Goal: Task Accomplishment & Management: Manage account settings

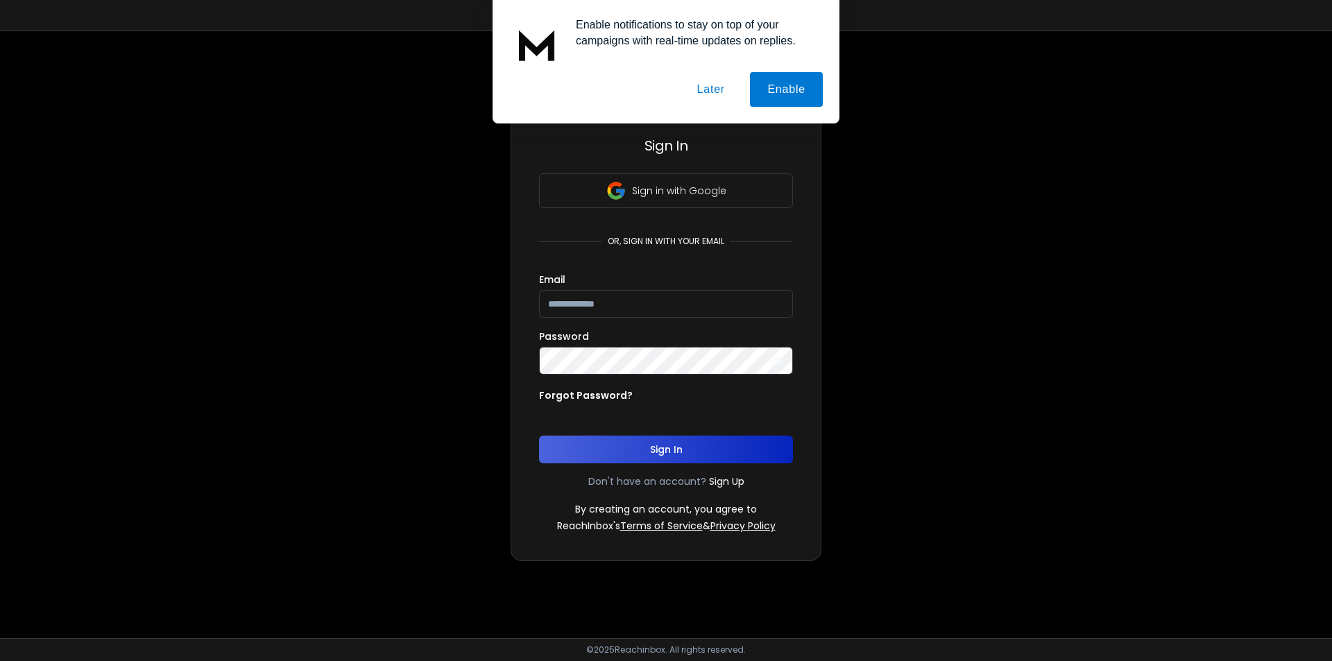
type input "**********"
click at [654, 458] on button "Sign In" at bounding box center [666, 450] width 254 height 28
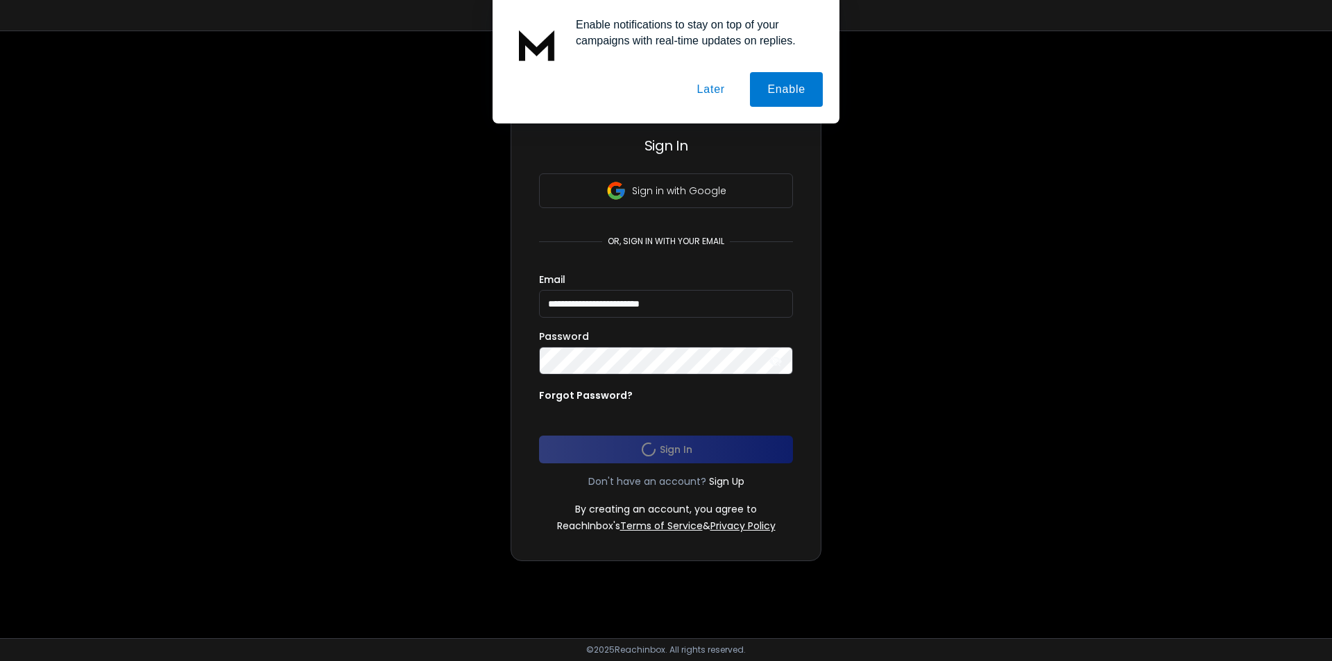
click at [715, 86] on button "Later" at bounding box center [710, 89] width 62 height 35
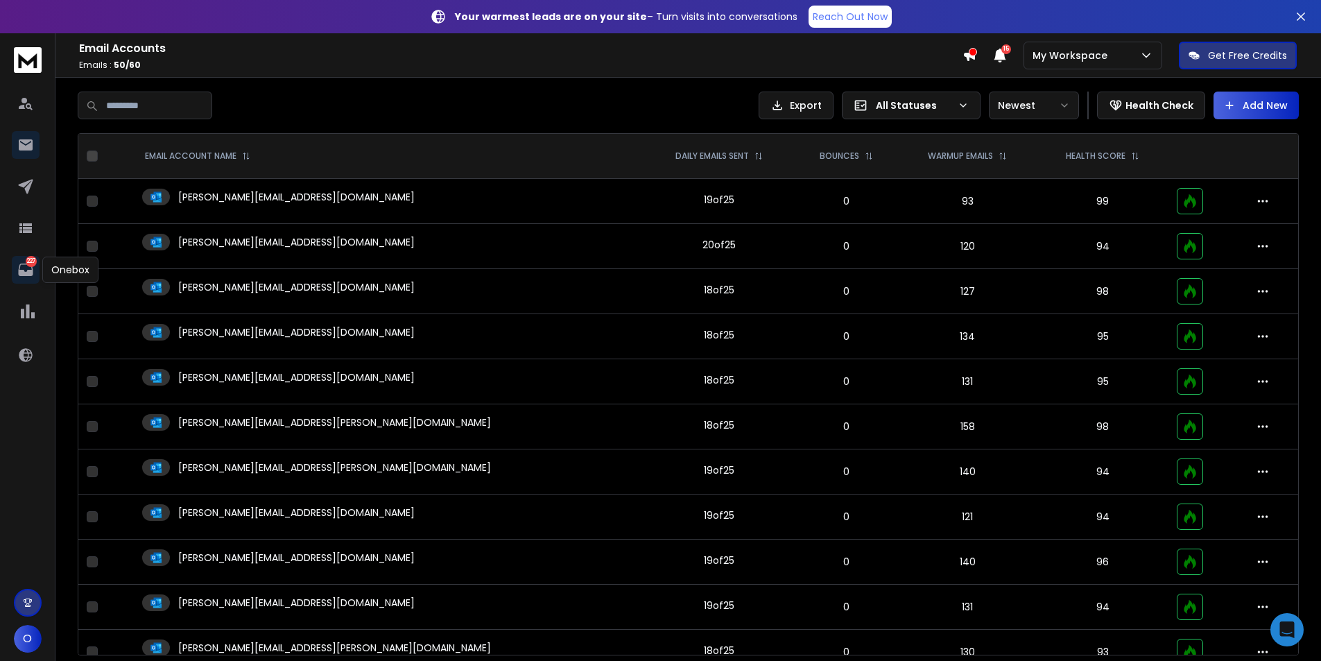
click at [37, 270] on link "227" at bounding box center [26, 270] width 28 height 28
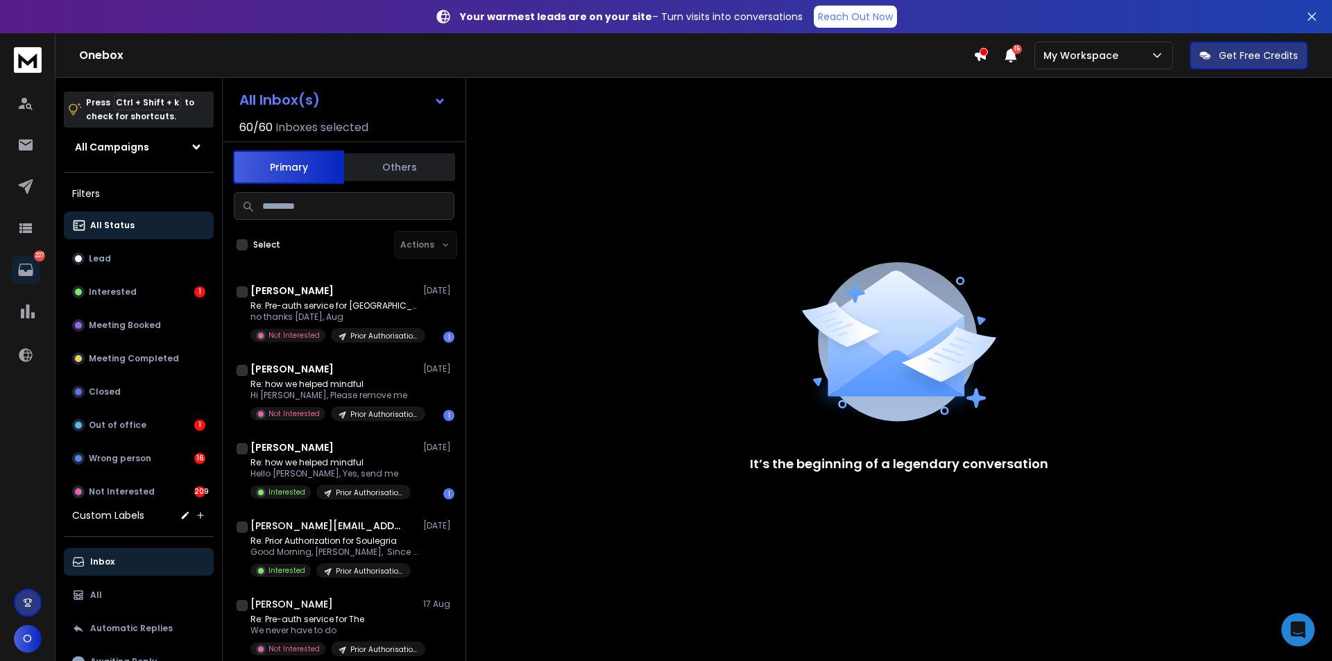
click at [123, 291] on p "Interested" at bounding box center [113, 291] width 48 height 11
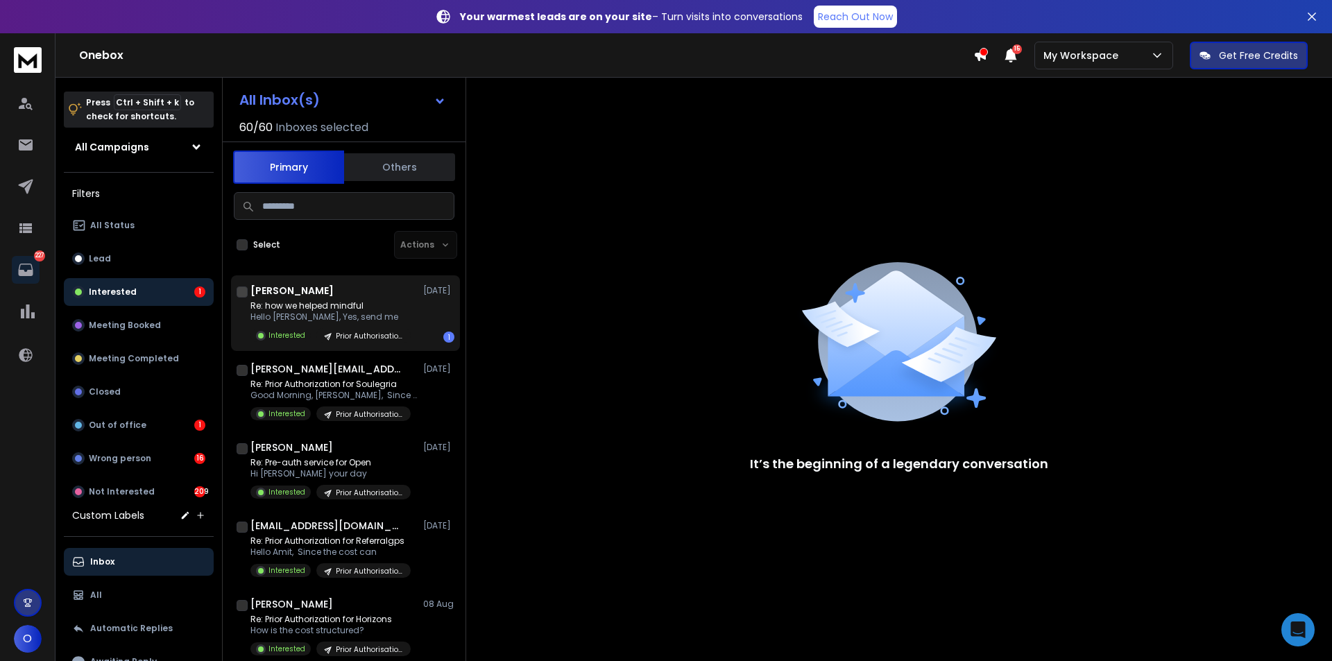
click at [334, 297] on h1 "Katherine Blanchat" at bounding box center [291, 291] width 83 height 14
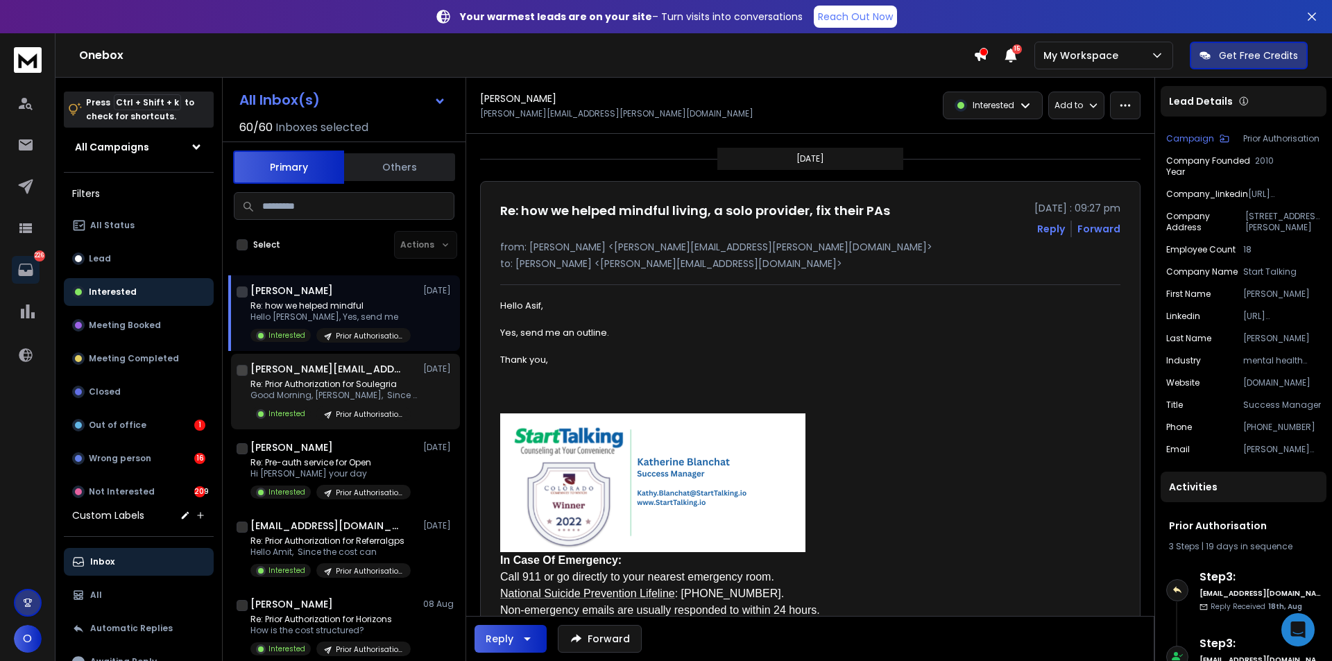
click at [315, 384] on p "Re: Prior Authorization for Soulegria" at bounding box center [333, 384] width 166 height 11
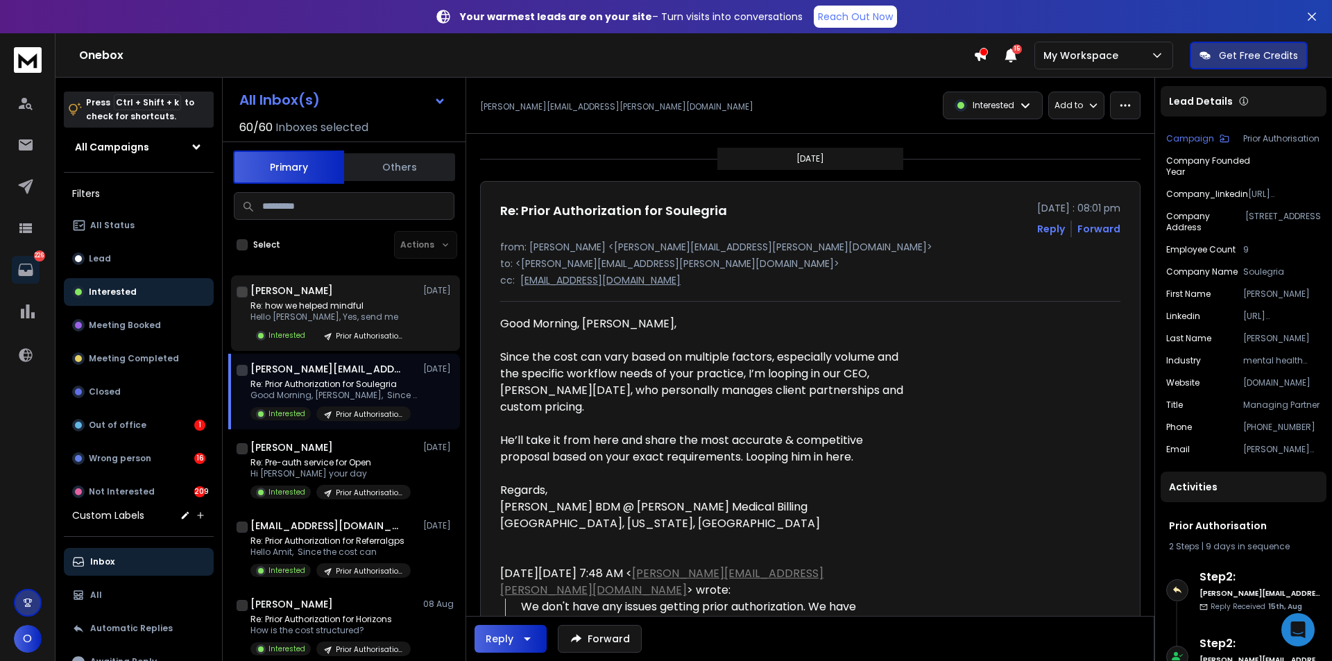
click at [318, 293] on h1 "Katherine Blanchat" at bounding box center [291, 291] width 83 height 14
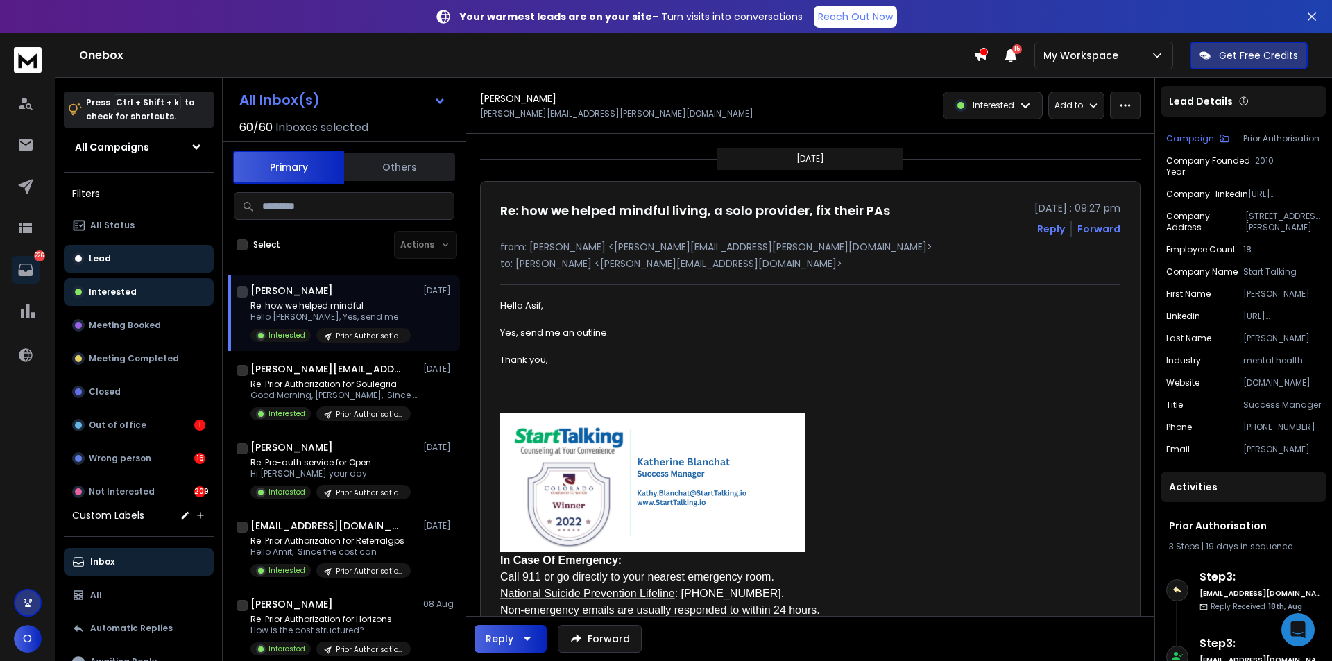
click at [121, 248] on button "Lead" at bounding box center [139, 259] width 150 height 28
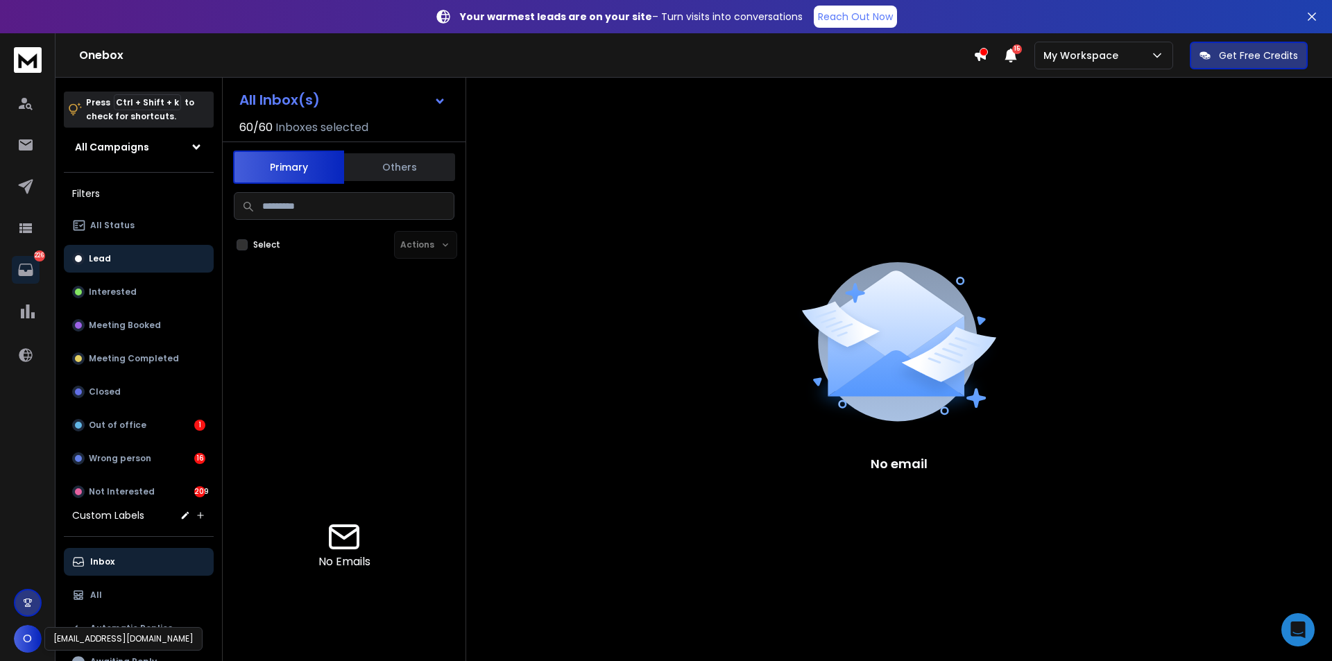
drag, startPoint x: 24, startPoint y: 635, endPoint x: 49, endPoint y: 635, distance: 25.7
click at [24, 635] on span "O" at bounding box center [28, 639] width 28 height 28
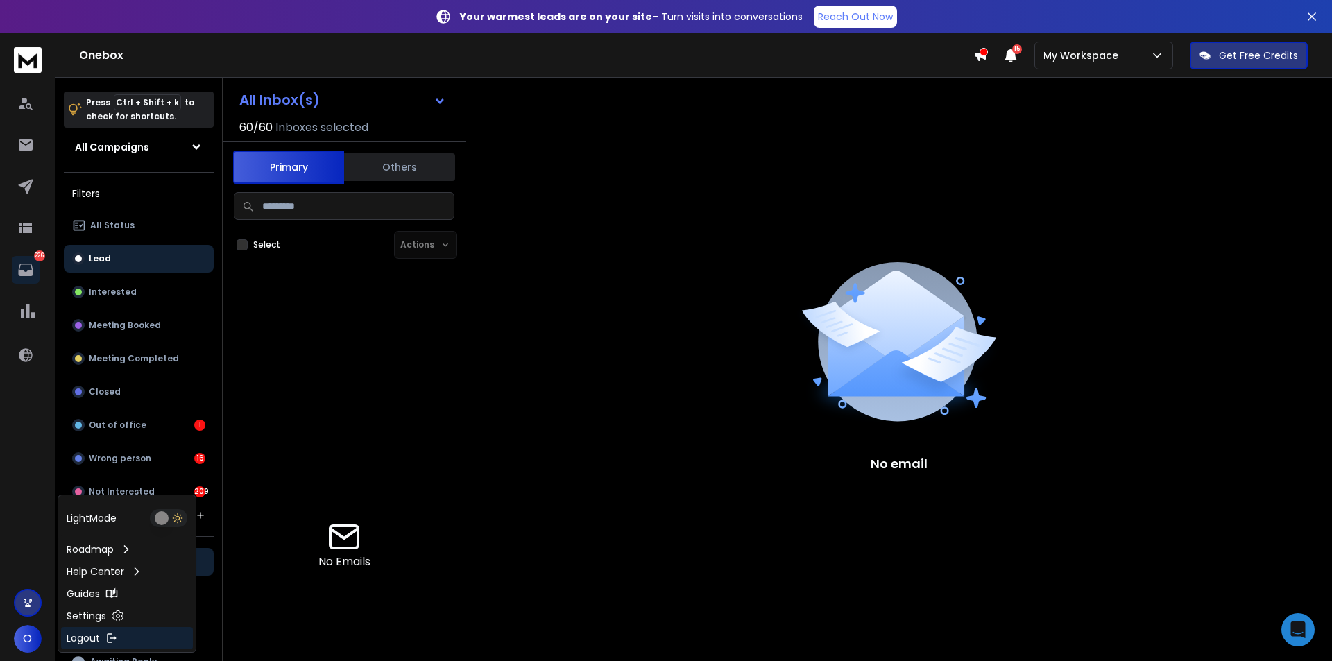
click at [94, 636] on p "Logout" at bounding box center [83, 638] width 33 height 14
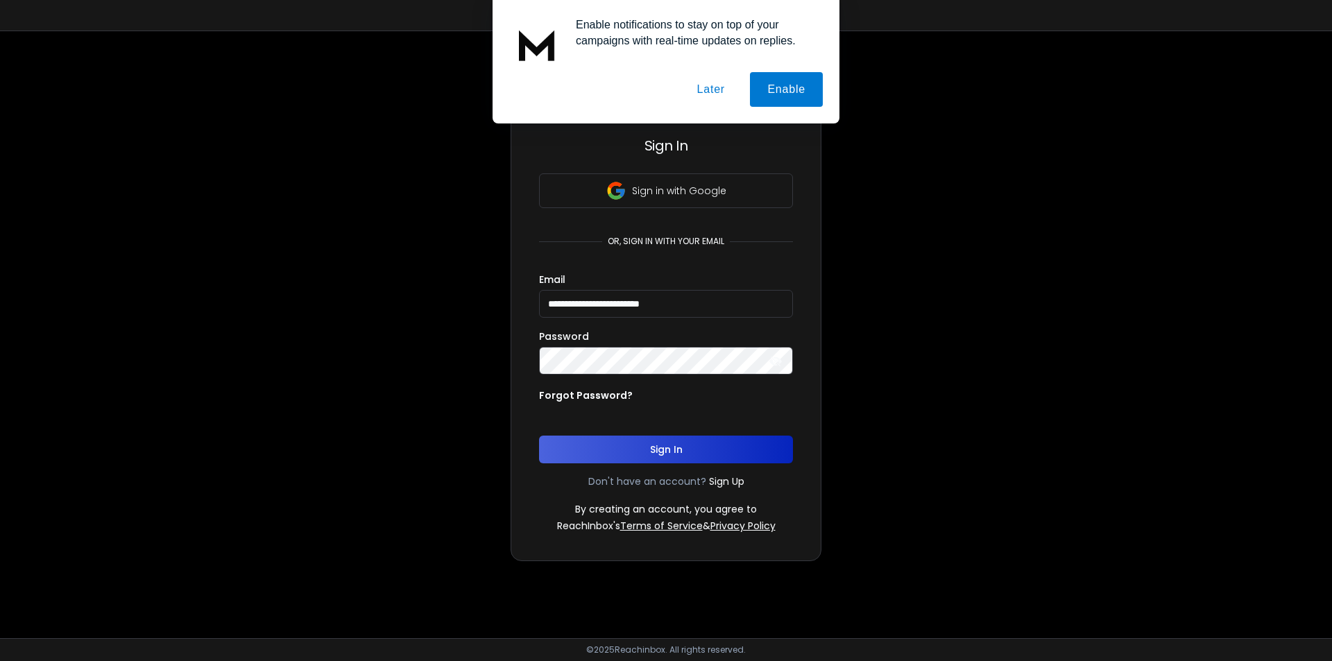
click at [644, 302] on input "**********" at bounding box center [666, 304] width 254 height 28
type input "**********"
click at [630, 448] on button "Sign In" at bounding box center [666, 450] width 254 height 28
click at [705, 89] on button "Later" at bounding box center [710, 89] width 62 height 35
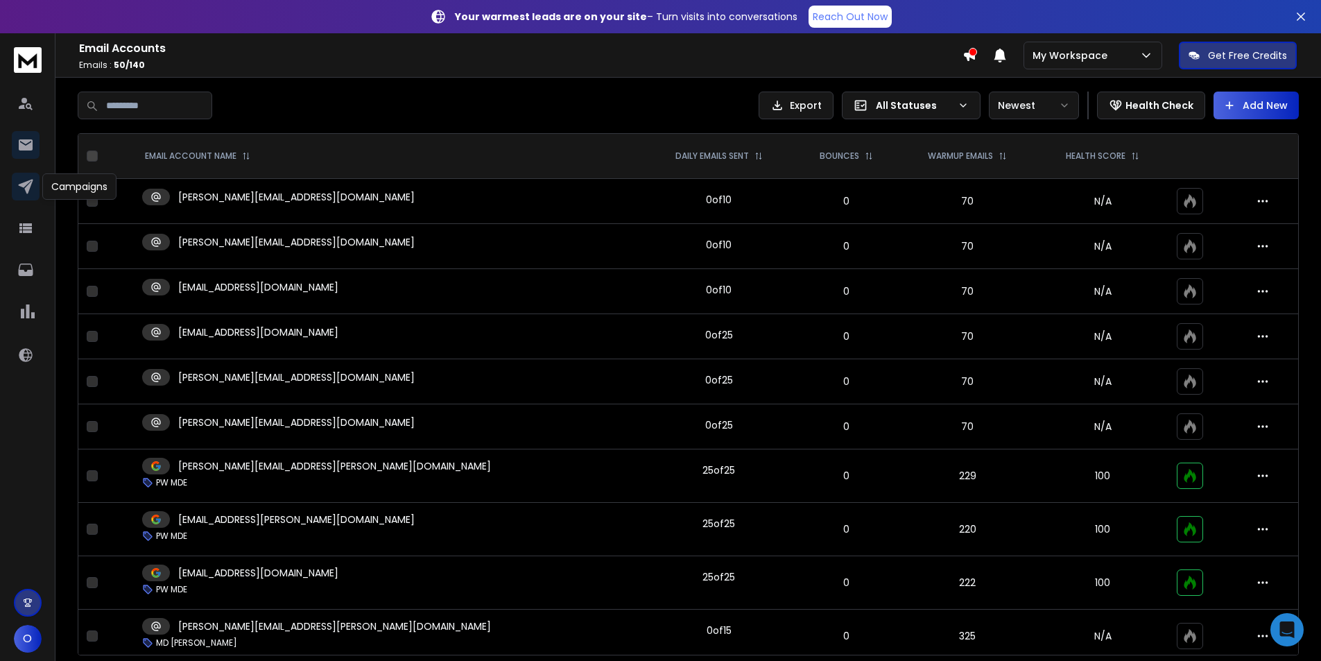
click at [27, 195] on link at bounding box center [26, 187] width 28 height 28
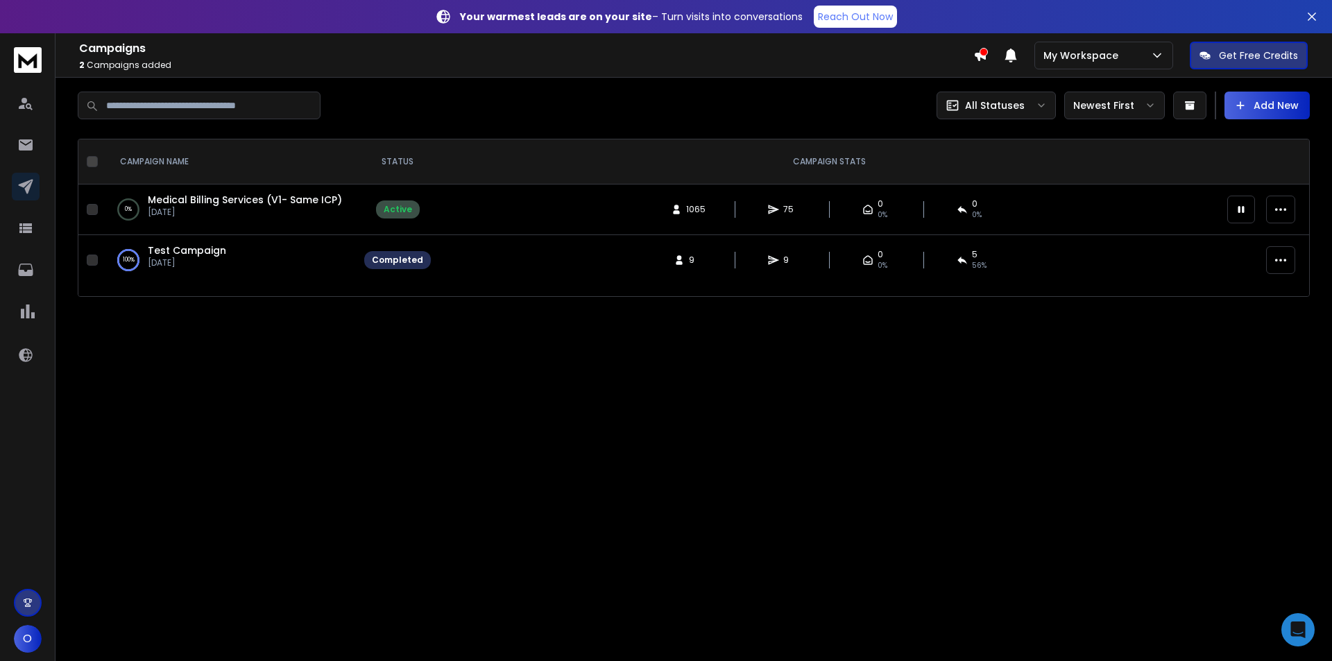
click at [590, 211] on div "1065 75 0 0% 0 0 %" at bounding box center [828, 209] width 763 height 22
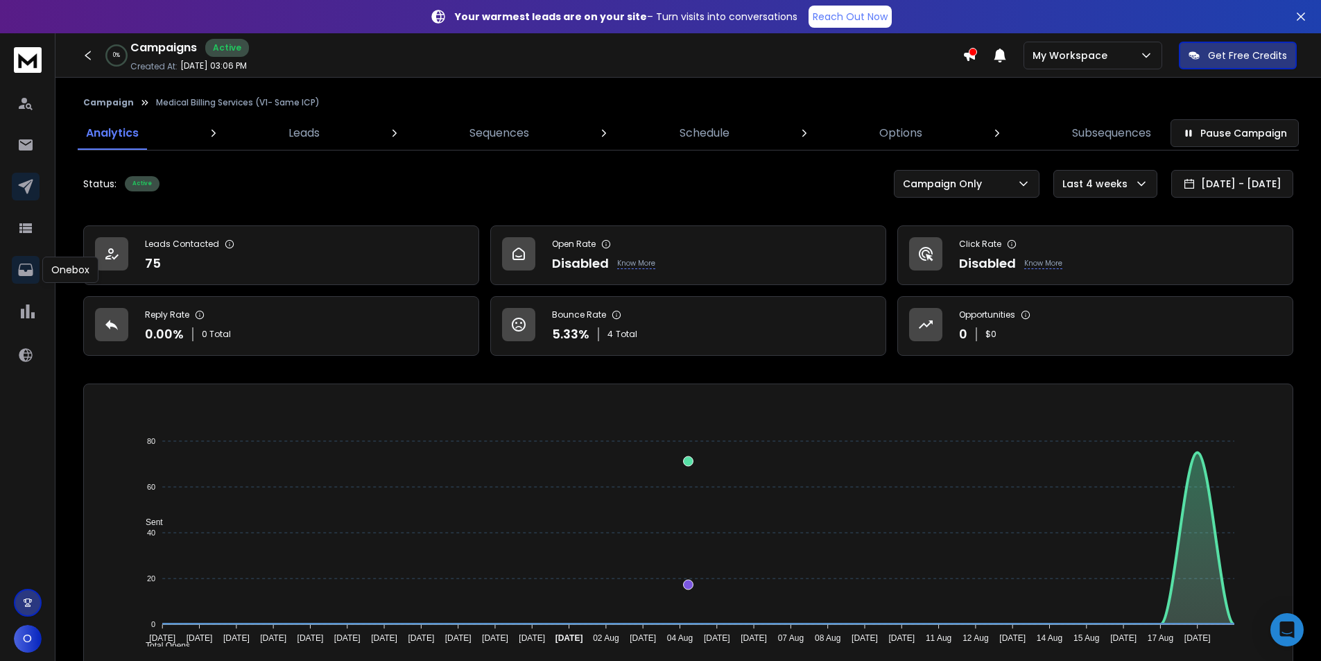
click at [25, 273] on icon at bounding box center [25, 270] width 15 height 12
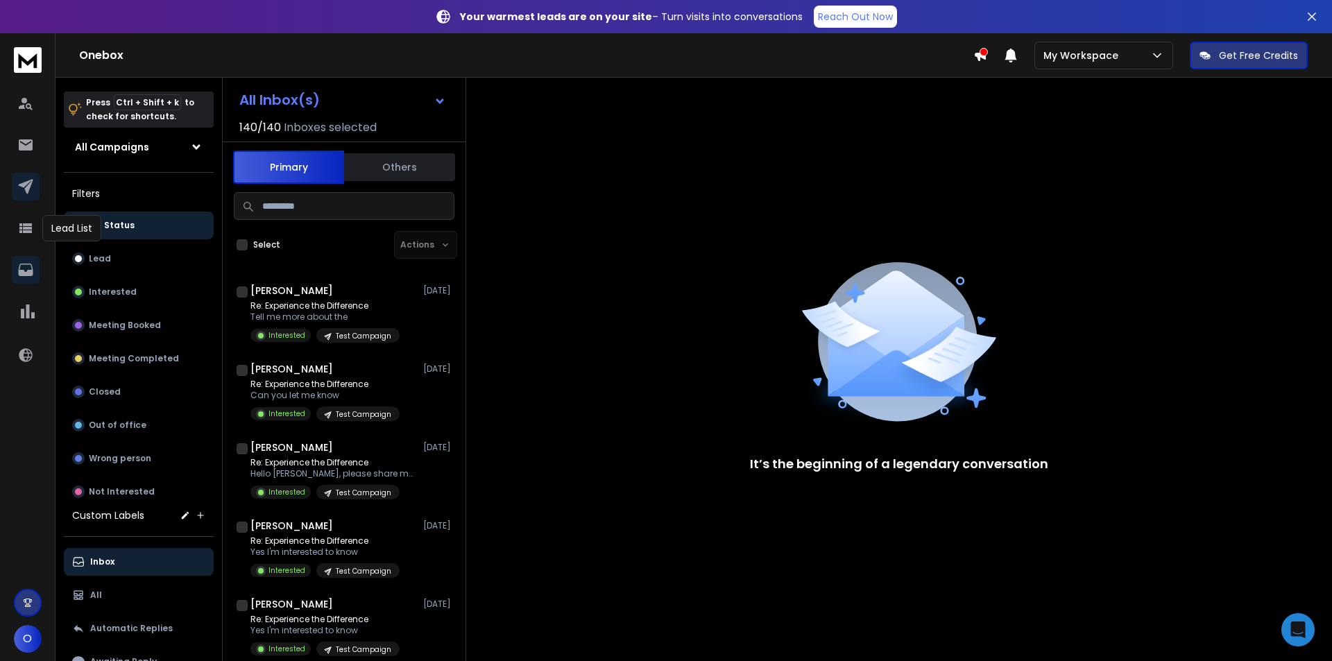
click at [28, 196] on link at bounding box center [26, 187] width 28 height 28
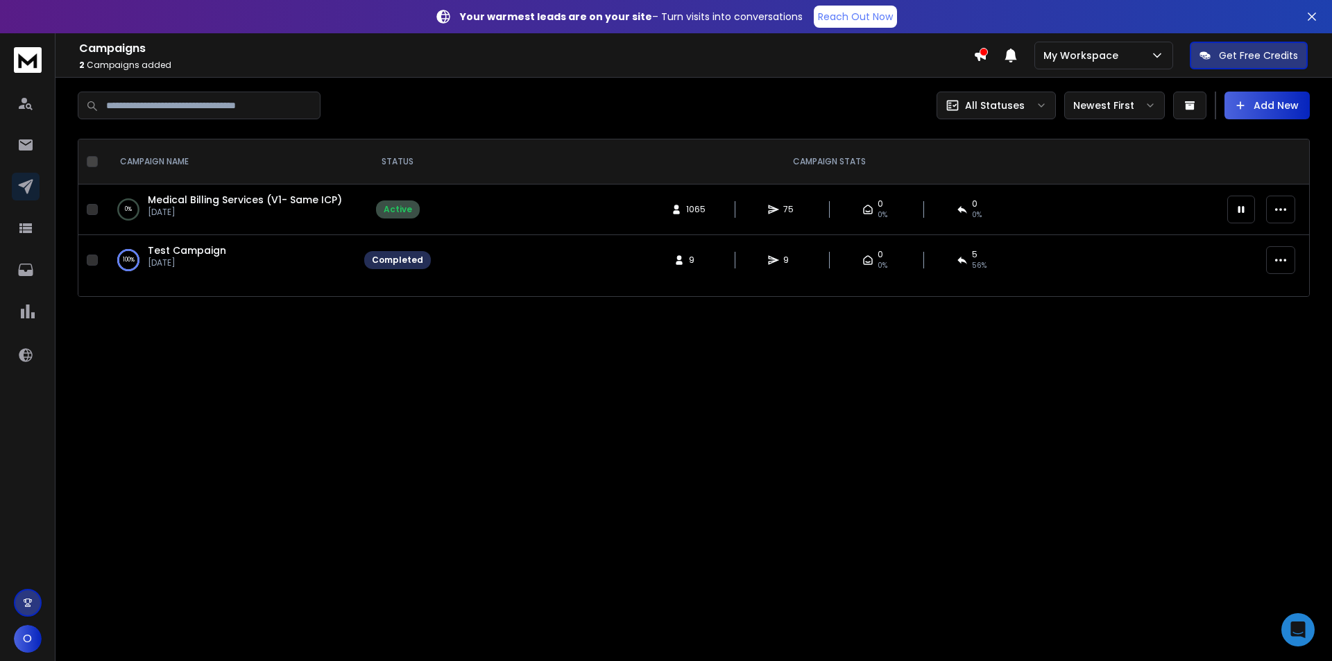
click at [536, 216] on div "1065 75 0 0% 0 0 %" at bounding box center [828, 209] width 763 height 22
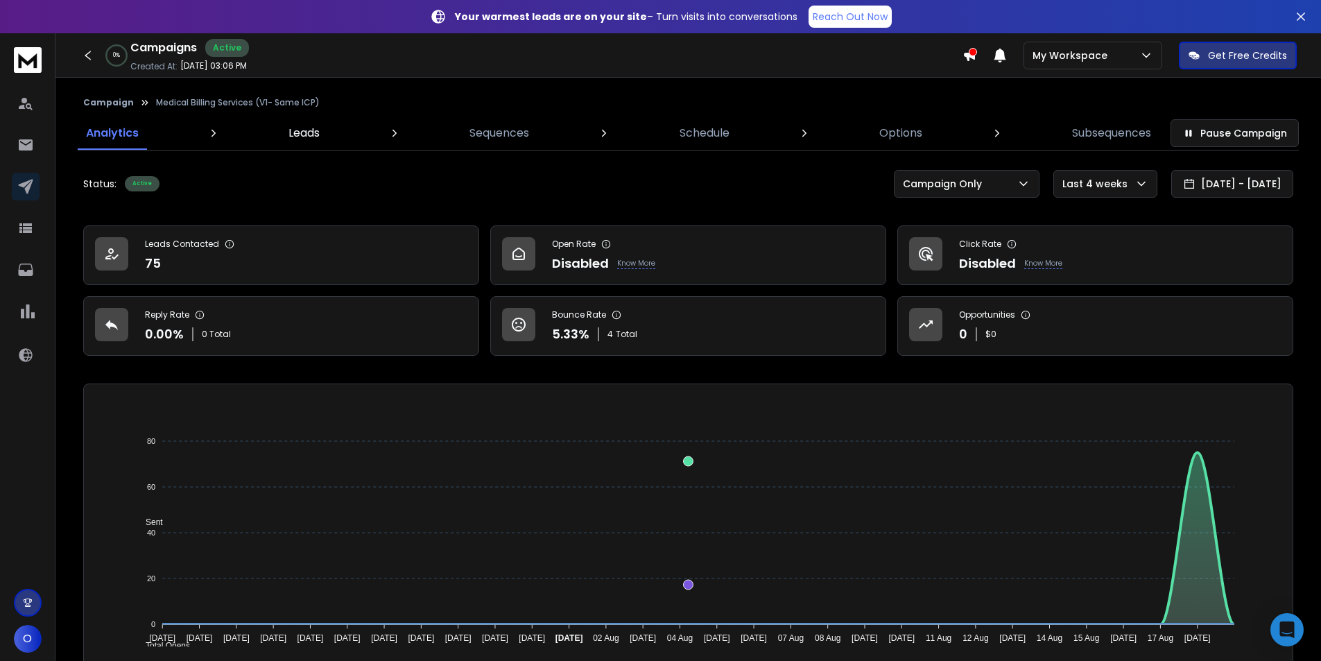
click at [304, 130] on p "Leads" at bounding box center [304, 133] width 31 height 17
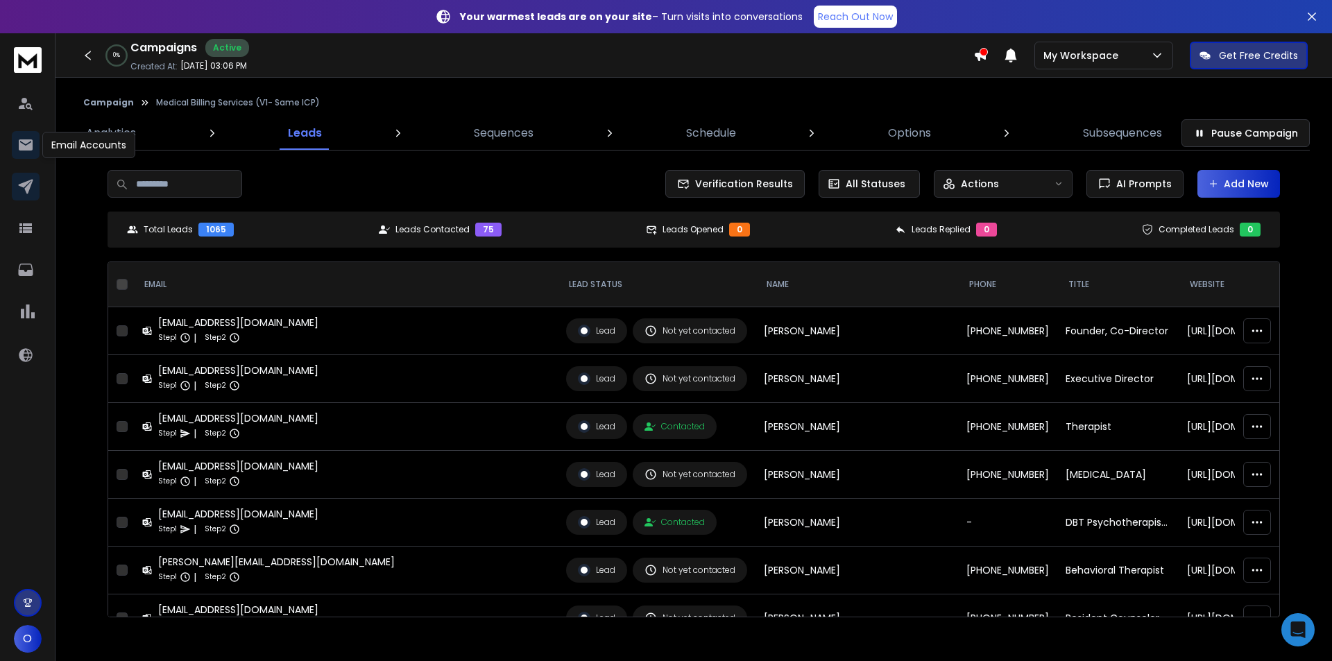
click at [19, 148] on icon at bounding box center [26, 144] width 14 height 11
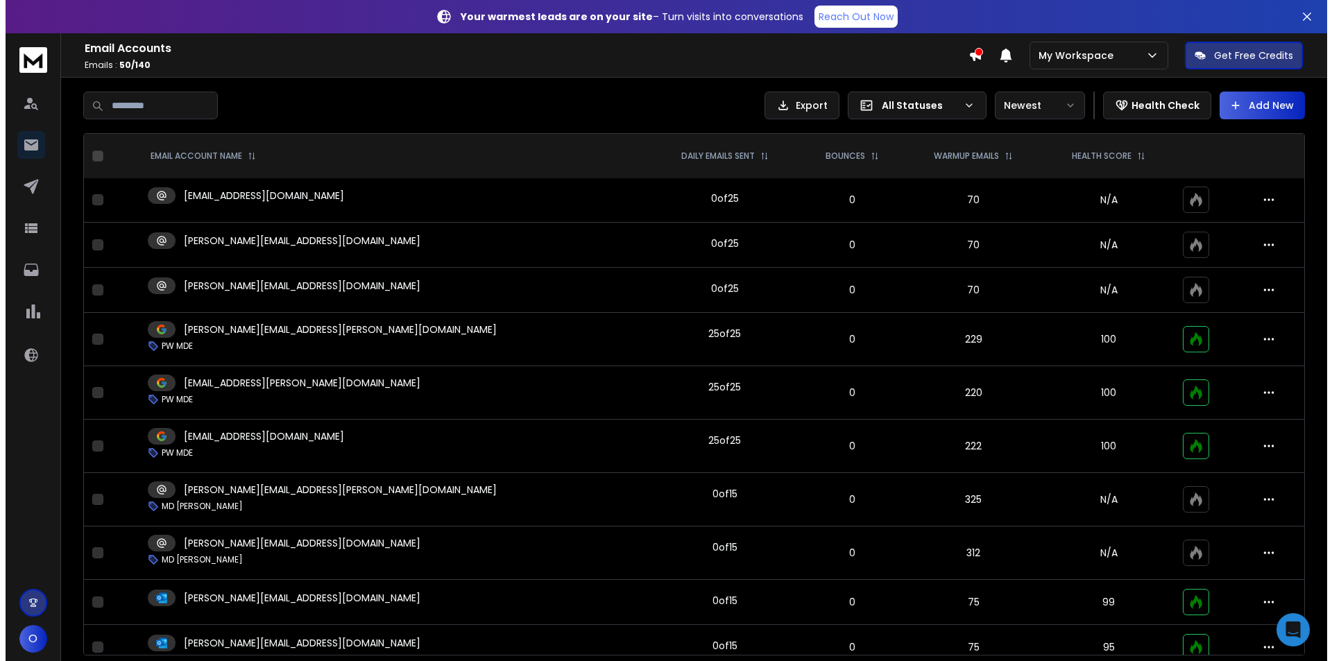
scroll to position [139, 0]
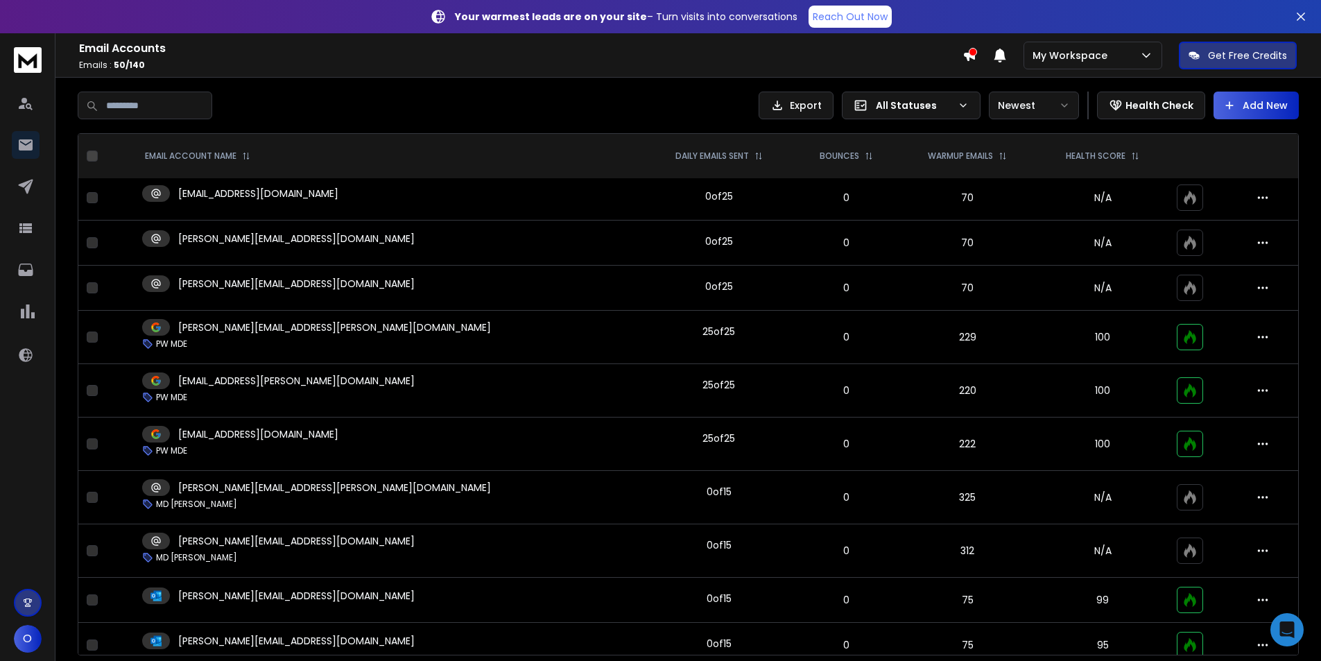
click at [91, 339] on button "button" at bounding box center [92, 337] width 11 height 11
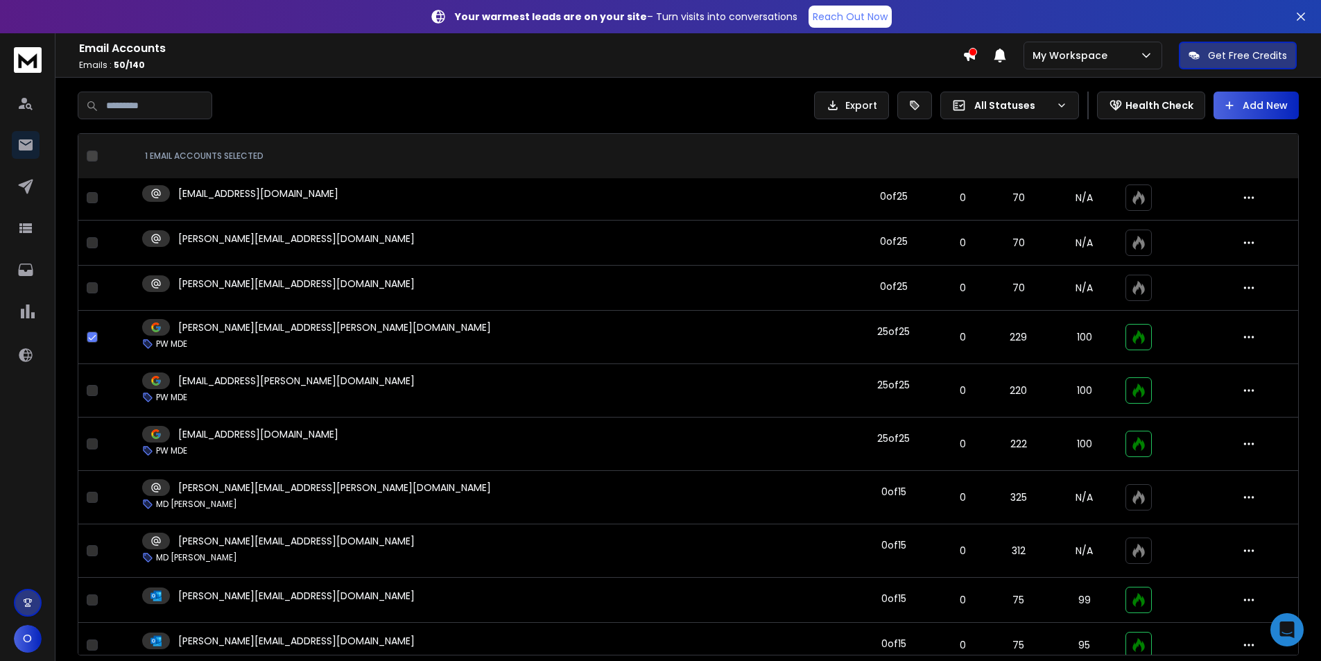
click at [88, 390] on button "button" at bounding box center [92, 390] width 11 height 11
click at [92, 441] on button "button" at bounding box center [92, 443] width 11 height 11
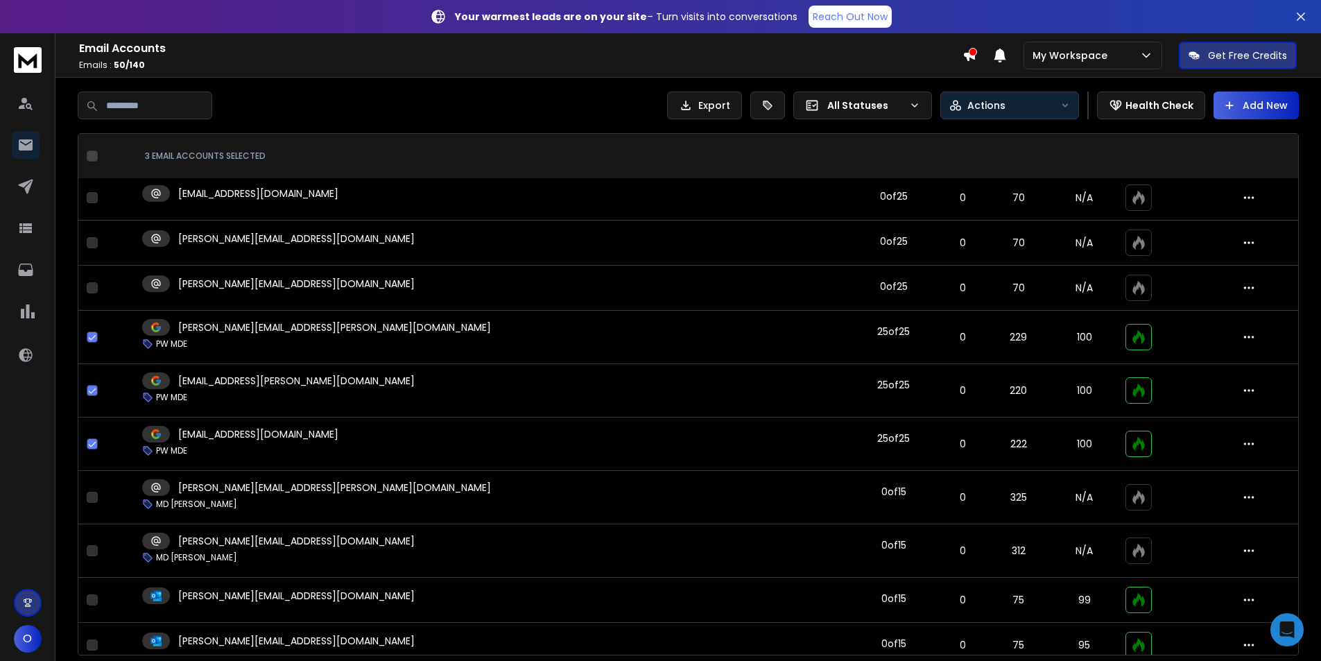
click at [956, 109] on icon "button" at bounding box center [955, 105] width 12 height 12
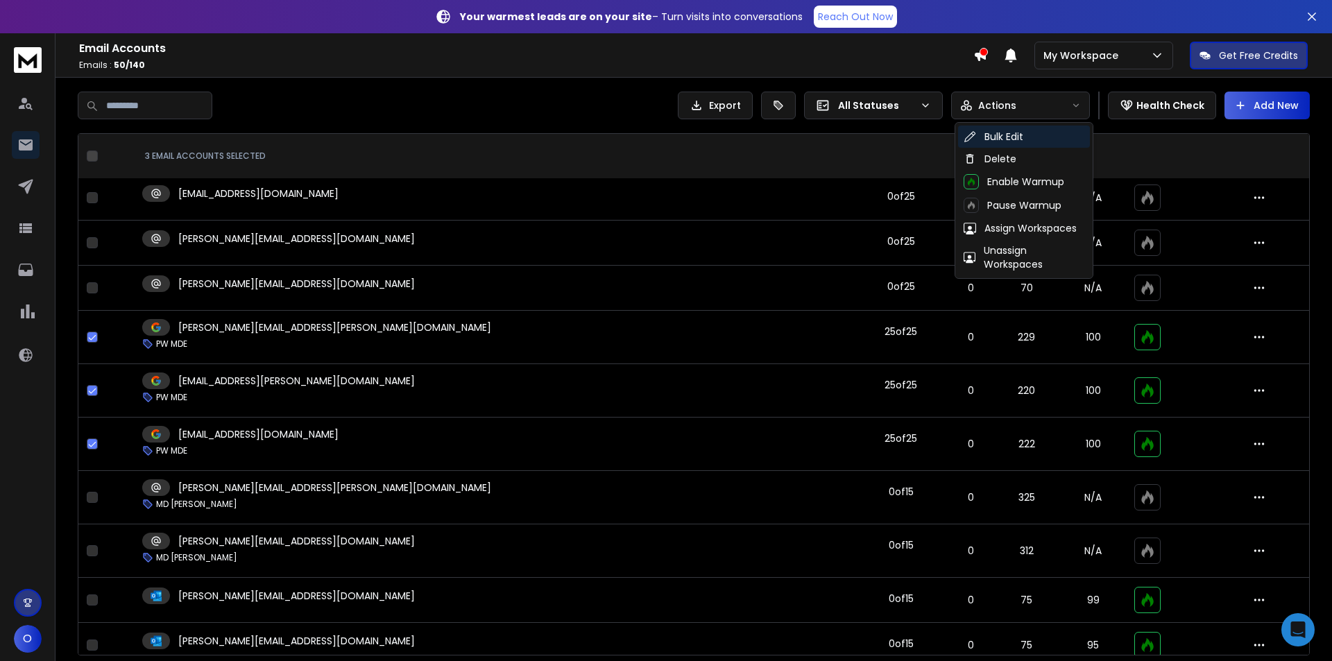
click at [992, 139] on div "Bulk Edit" at bounding box center [993, 137] width 60 height 14
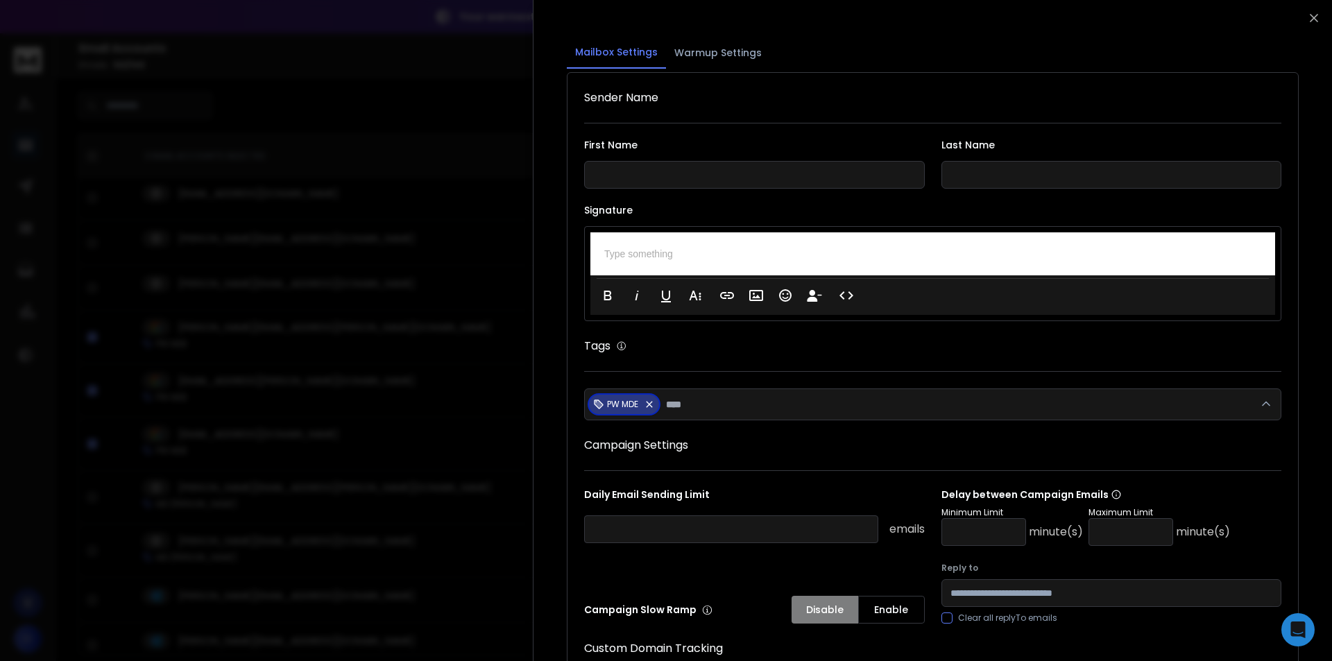
scroll to position [69, 0]
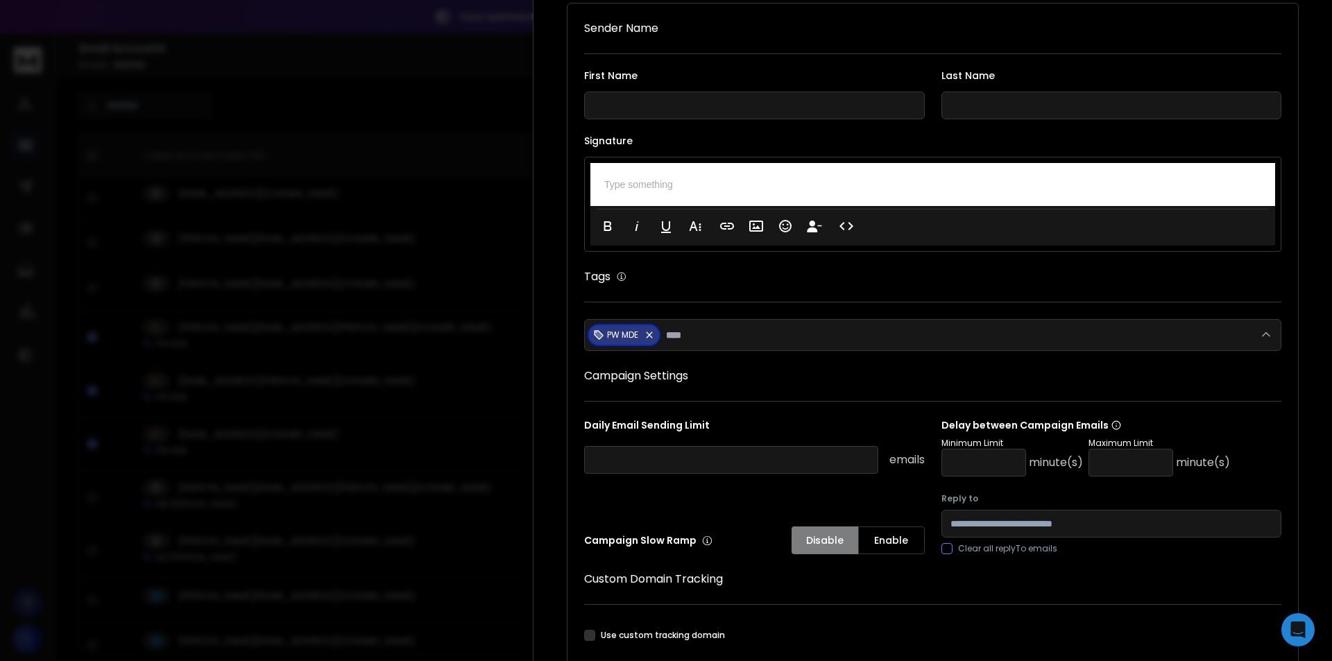
click at [700, 455] on input "number" at bounding box center [731, 460] width 294 height 28
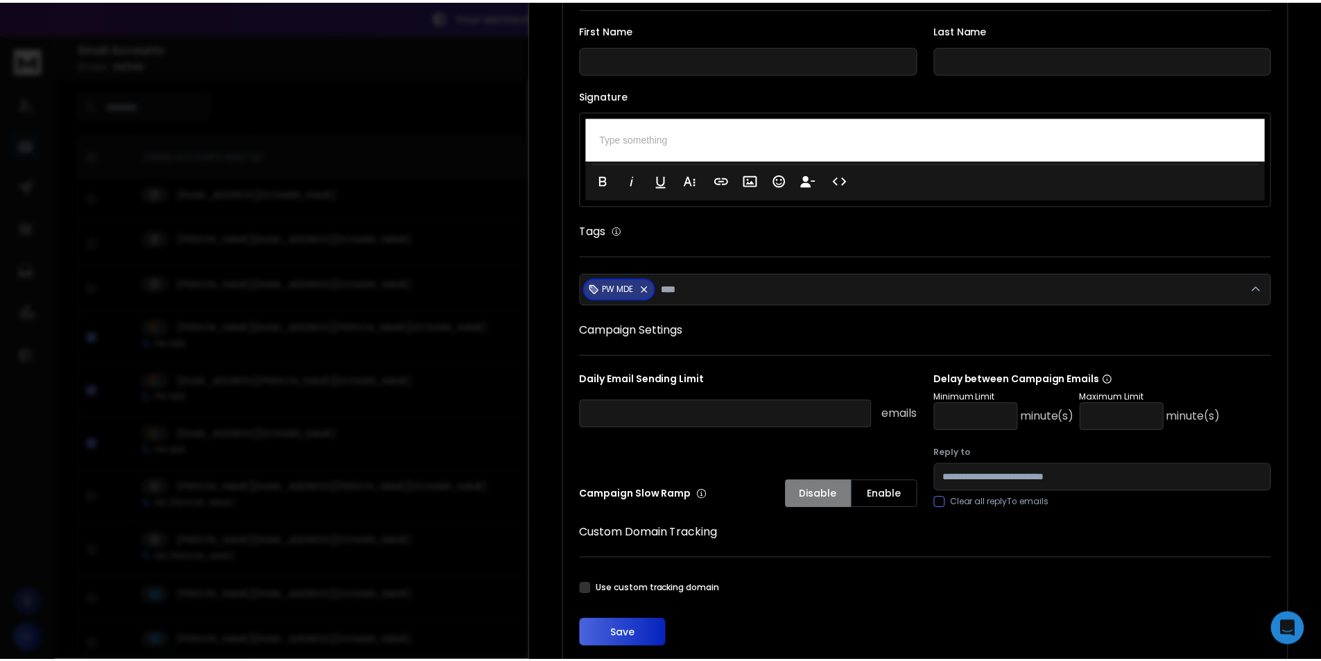
scroll to position [158, 0]
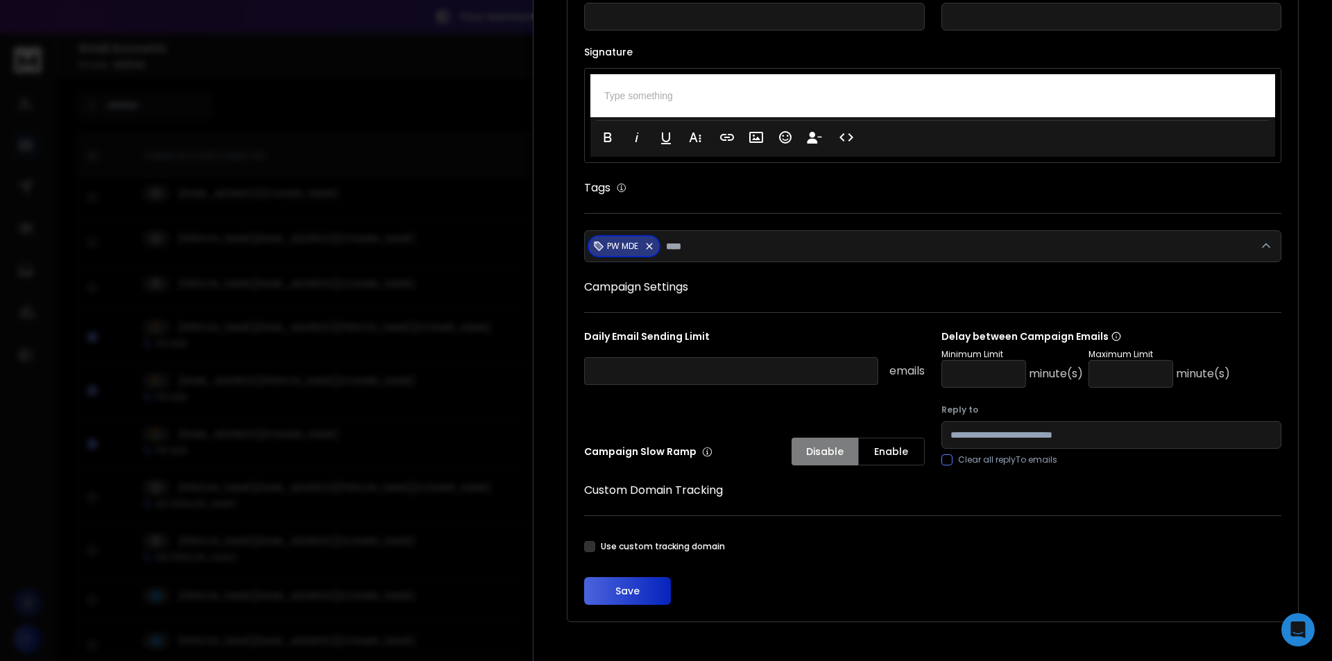
type input "**"
click at [613, 592] on button "Save" at bounding box center [627, 591] width 87 height 28
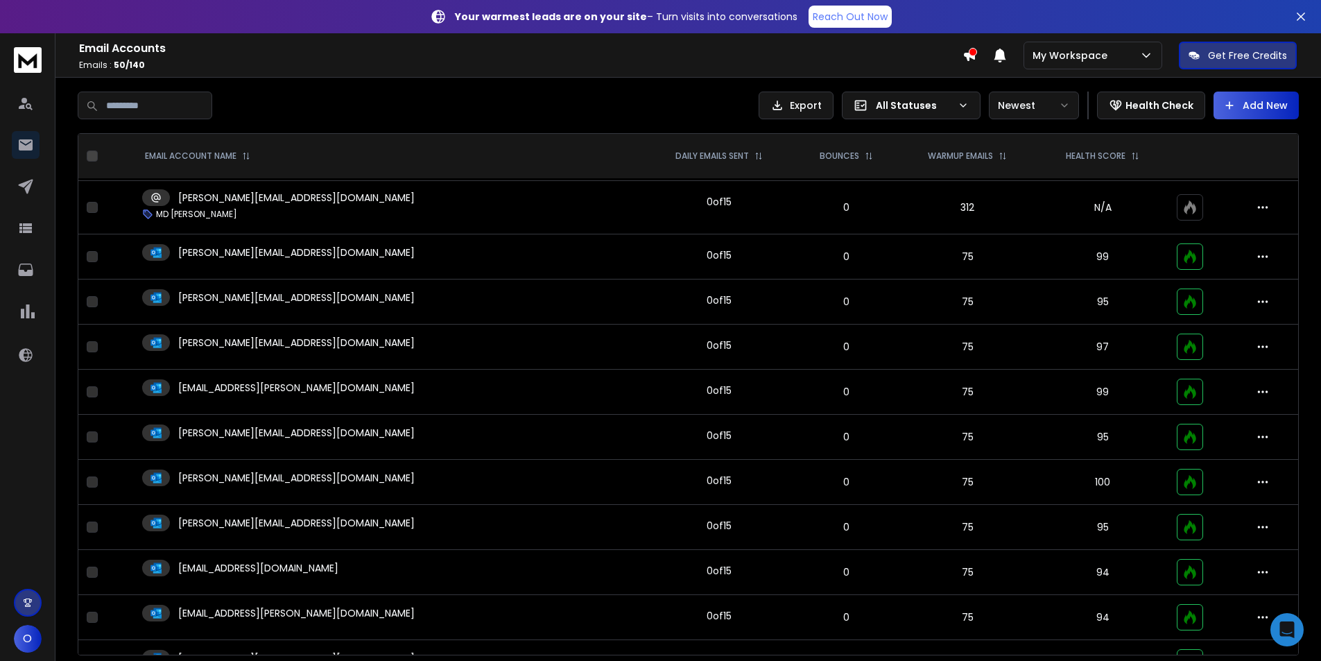
scroll to position [694, 0]
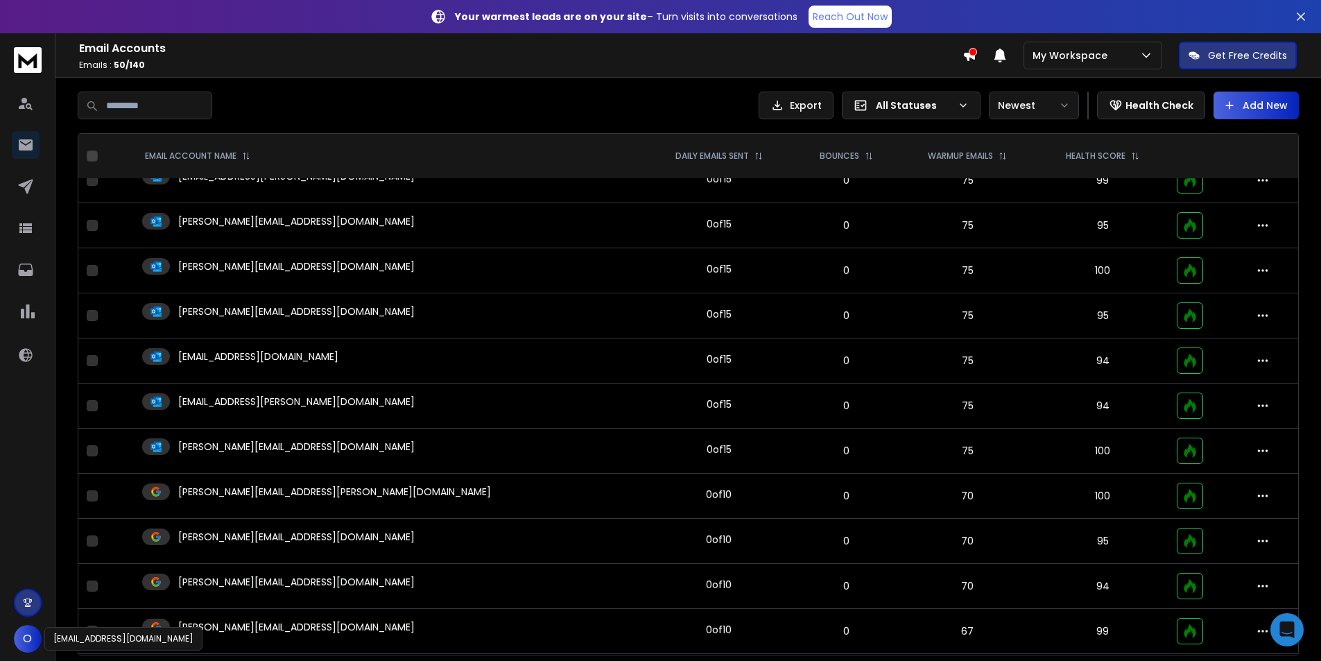
click at [45, 639] on div "credentialinghrx@gmail.com" at bounding box center [123, 639] width 158 height 24
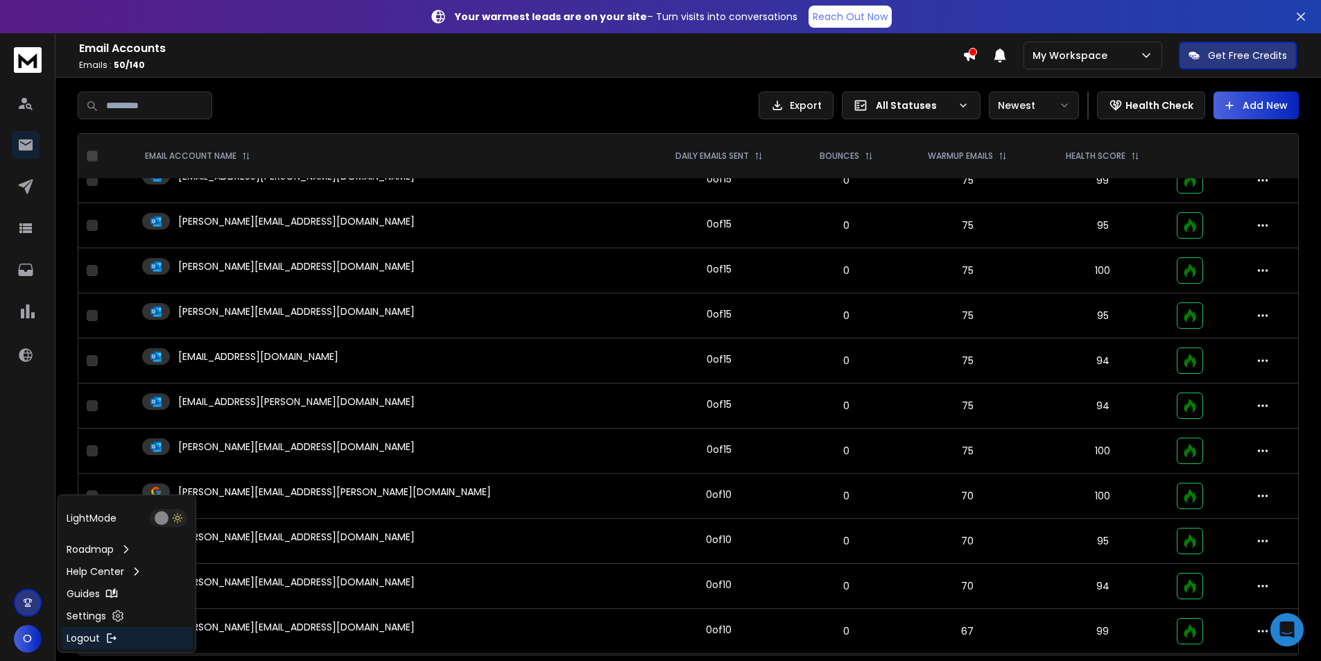
click at [101, 634] on div "Logout" at bounding box center [127, 638] width 132 height 22
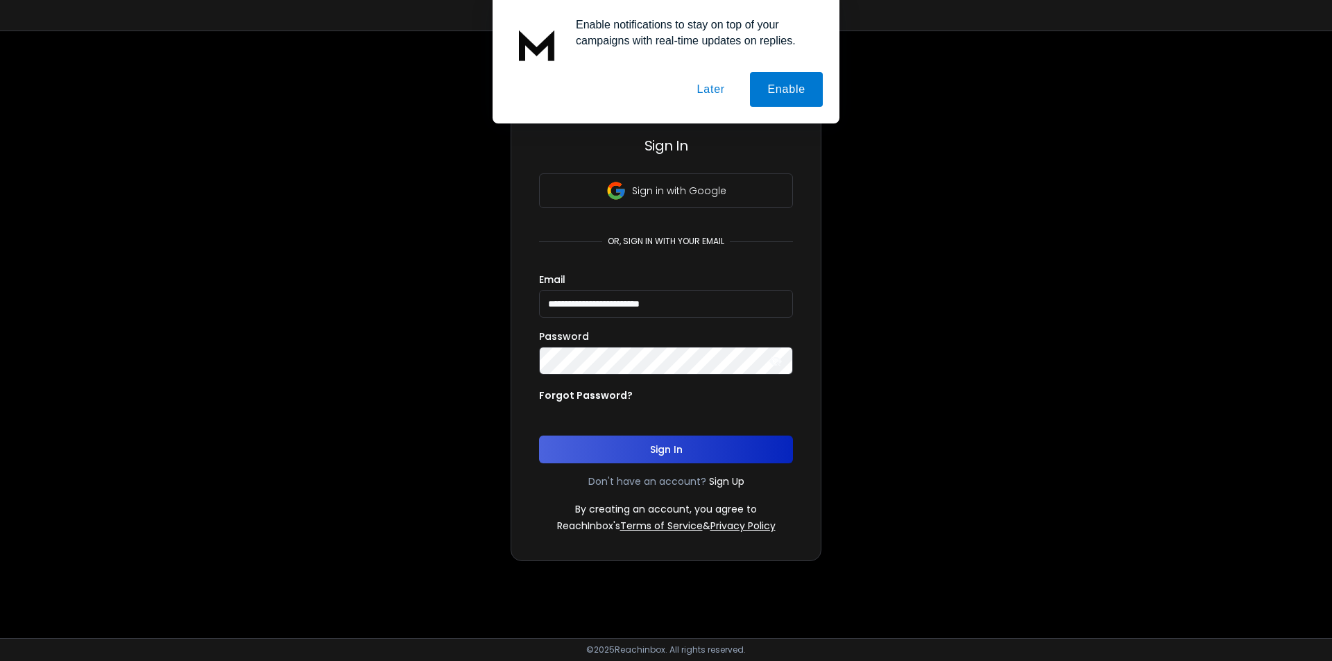
drag, startPoint x: 633, startPoint y: 307, endPoint x: 638, endPoint y: 313, distance: 8.5
click at [633, 303] on input "**********" at bounding box center [666, 304] width 254 height 28
type input "**********"
click at [621, 445] on button "Sign In" at bounding box center [666, 450] width 254 height 28
click at [715, 86] on button "Later" at bounding box center [710, 89] width 62 height 35
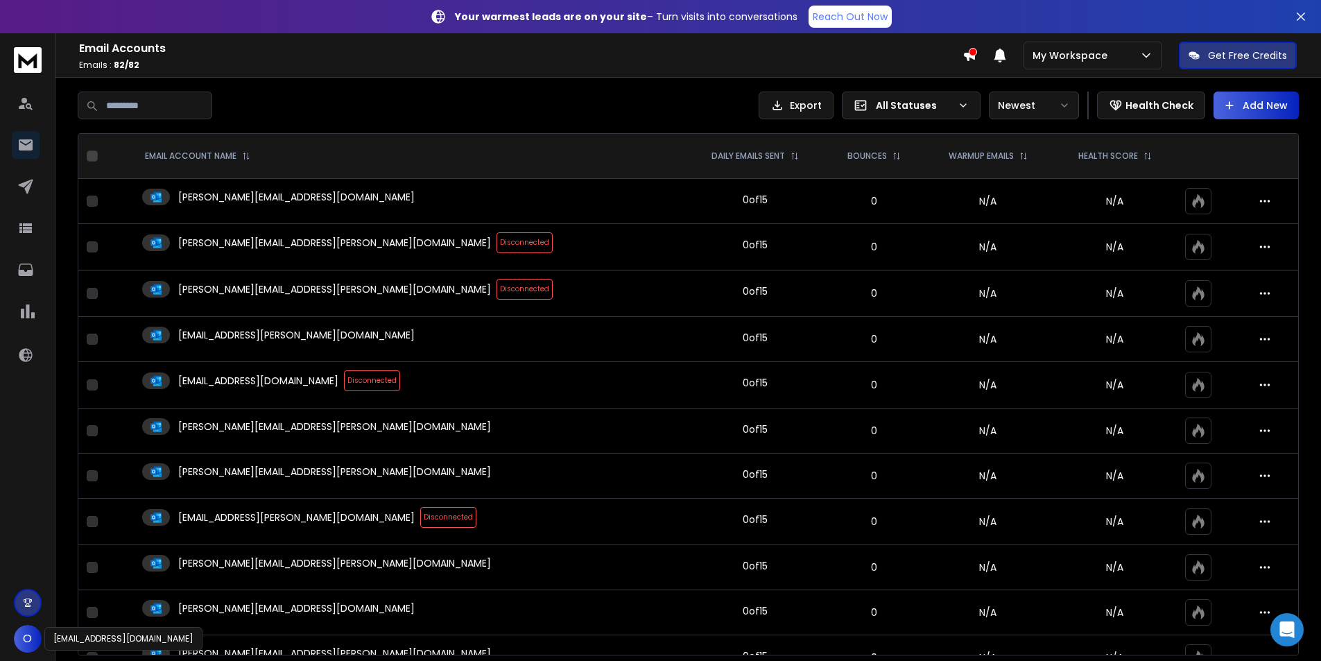
click at [24, 635] on span "O" at bounding box center [28, 639] width 28 height 28
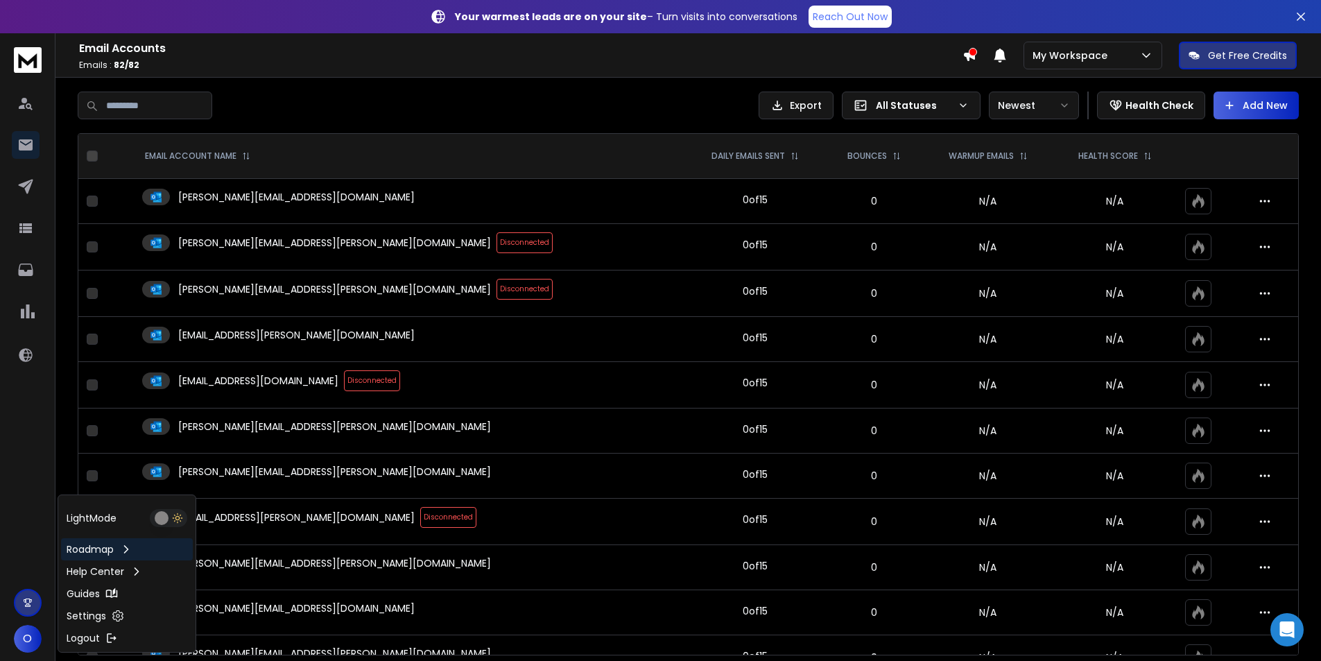
click at [167, 519] on button "button" at bounding box center [168, 518] width 37 height 18
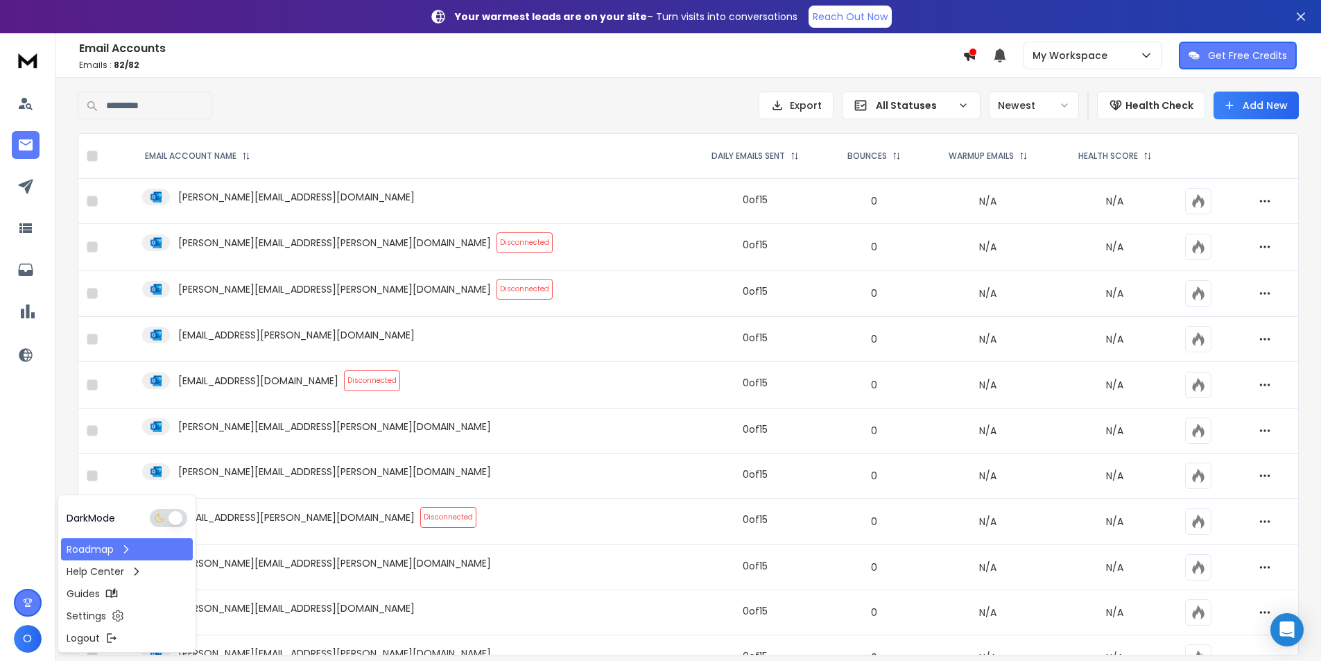
click at [519, 67] on p "Emails : 82 / 82" at bounding box center [521, 65] width 884 height 11
